Goal: Task Accomplishment & Management: Use online tool/utility

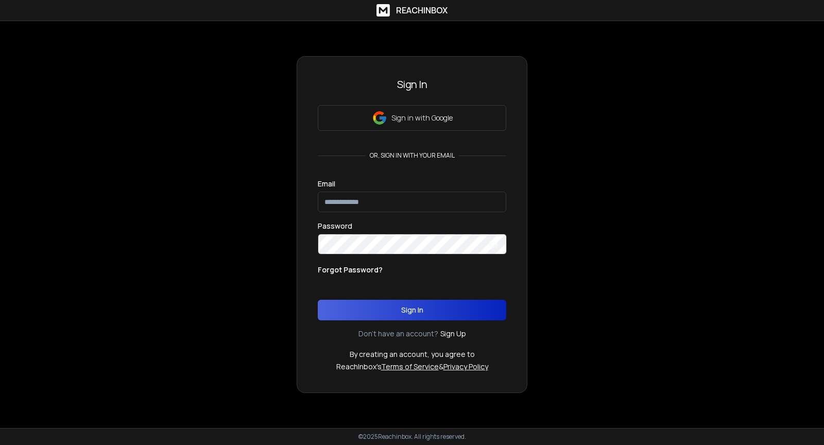
type input "**********"
click at [424, 307] on button "Sign In" at bounding box center [412, 310] width 189 height 21
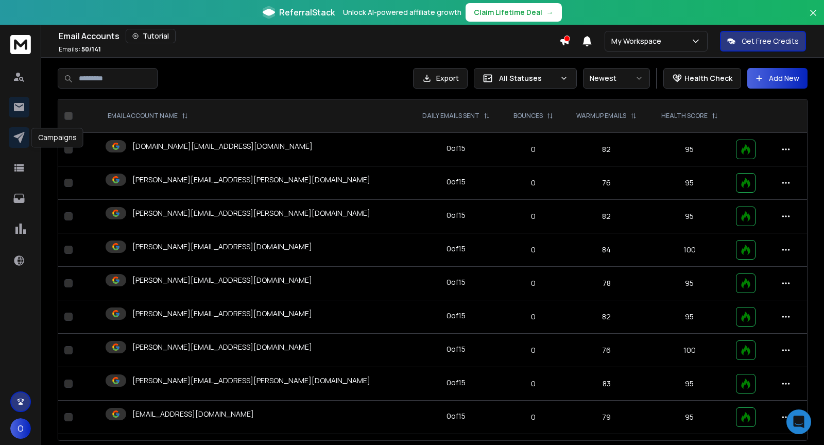
click at [11, 140] on link at bounding box center [19, 137] width 21 height 21
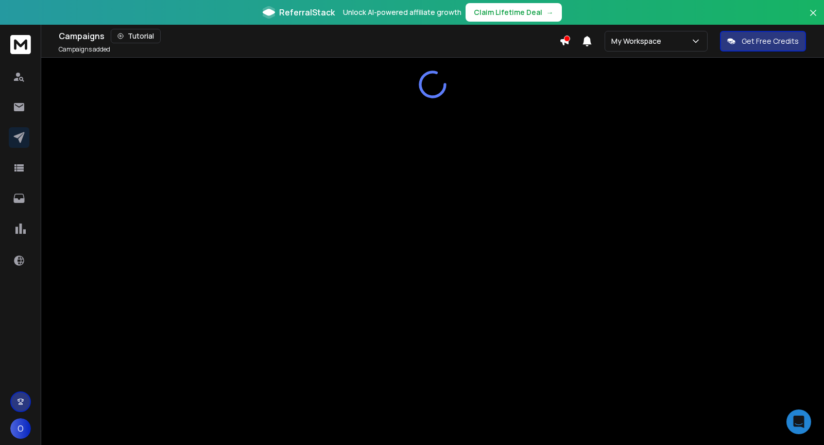
click at [25, 430] on span "O" at bounding box center [20, 428] width 21 height 21
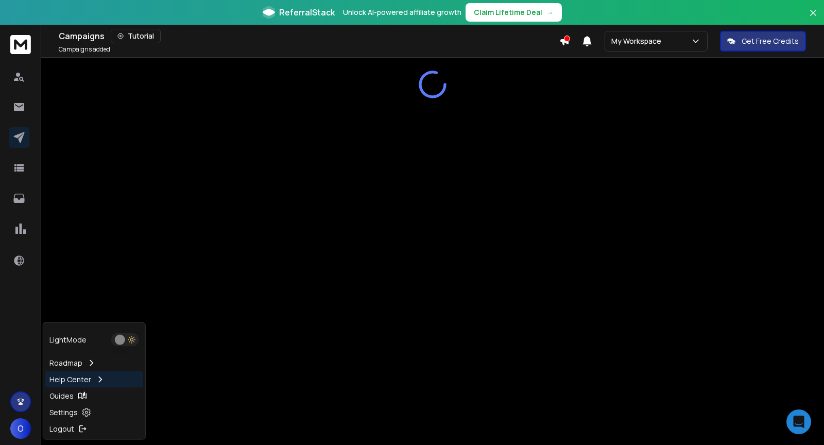
click at [130, 342] on icon at bounding box center [132, 340] width 8 height 8
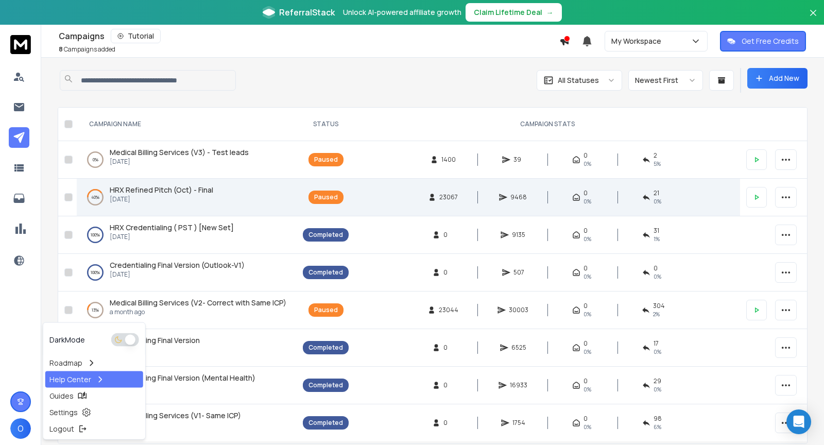
click at [228, 198] on div "40 % HRX Refined Pitch (Oct) - Final 9 days ago" at bounding box center [186, 197] width 199 height 25
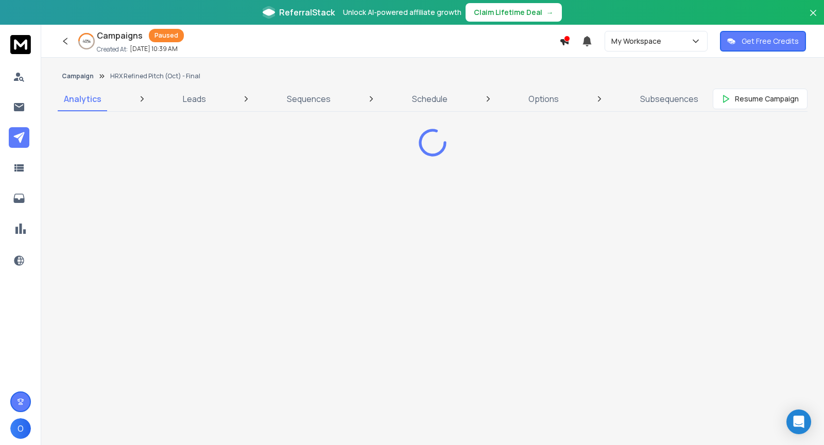
click at [340, 86] on div "Campaign HRX Refined Pitch (Oct) - Final Analytics Leads Sequences Schedule Opt…" at bounding box center [433, 90] width 750 height 44
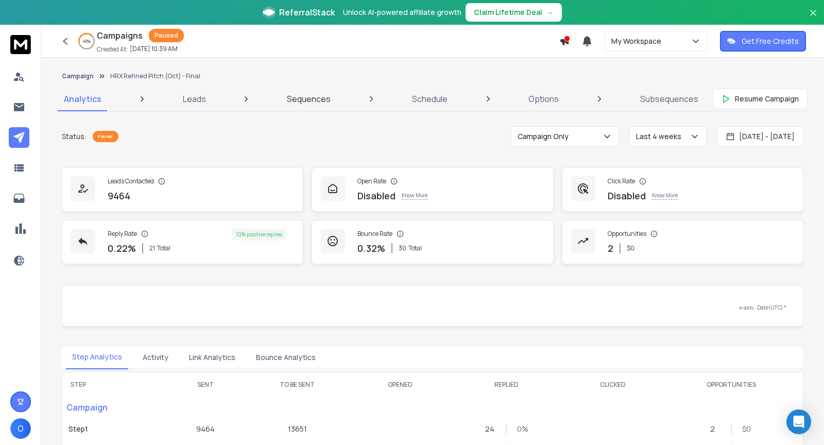
click at [309, 106] on link "Sequences" at bounding box center [309, 99] width 56 height 25
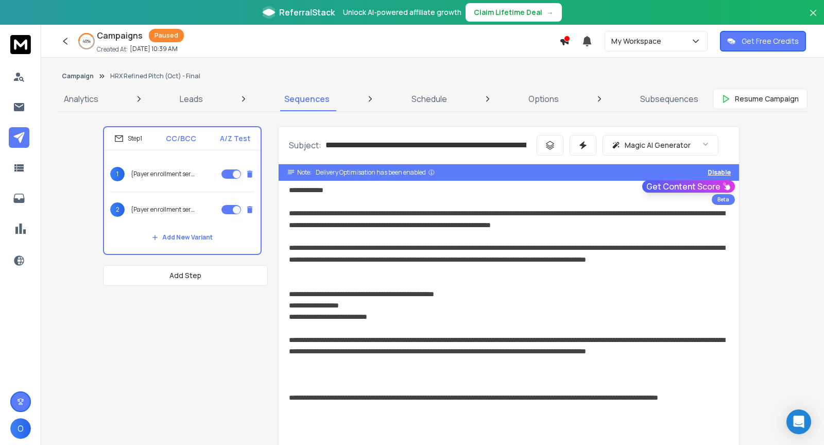
scroll to position [46, 0]
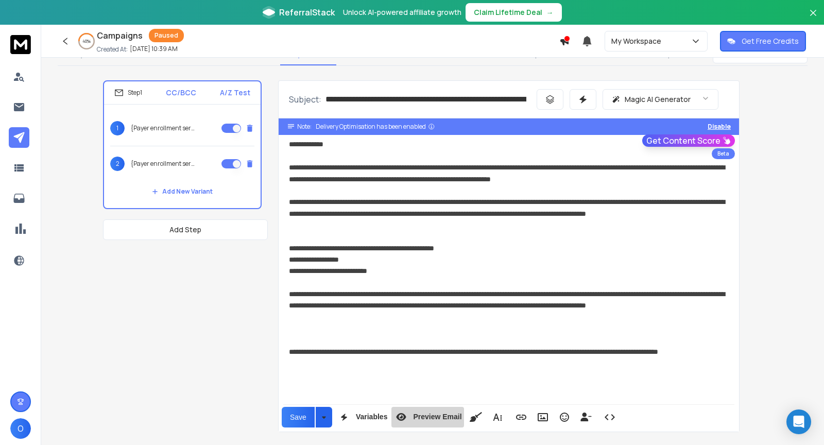
click at [408, 419] on div "Preview Email" at bounding box center [428, 417] width 72 height 17
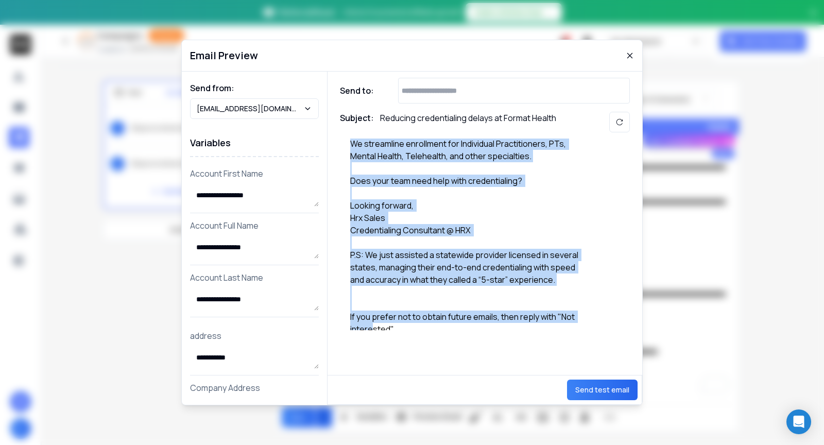
scroll to position [201, 0]
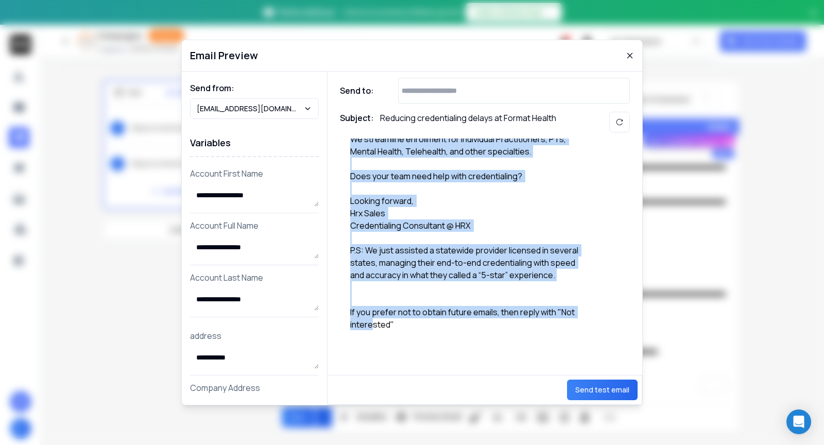
drag, startPoint x: 351, startPoint y: 153, endPoint x: 439, endPoint y: 328, distance: 195.6
click at [439, 328] on div "Hi Michelle, Slow or inconsistent credentialing means cash flow issues and paym…" at bounding box center [485, 235] width 290 height 192
copy div "Hi Michelle, Slow or inconsistent credentialing means cash flow issues and paym…"
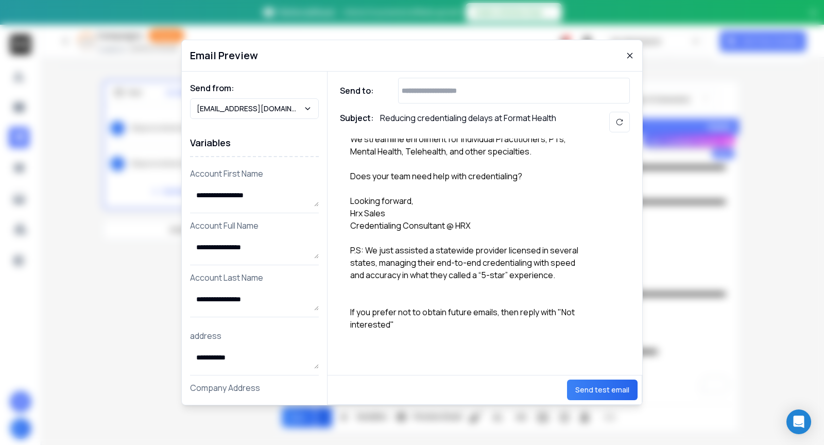
click at [121, 119] on div "**********" at bounding box center [412, 222] width 824 height 386
click at [630, 57] on icon at bounding box center [630, 56] width 8 height 8
